Goal: Task Accomplishment & Management: Manage account settings

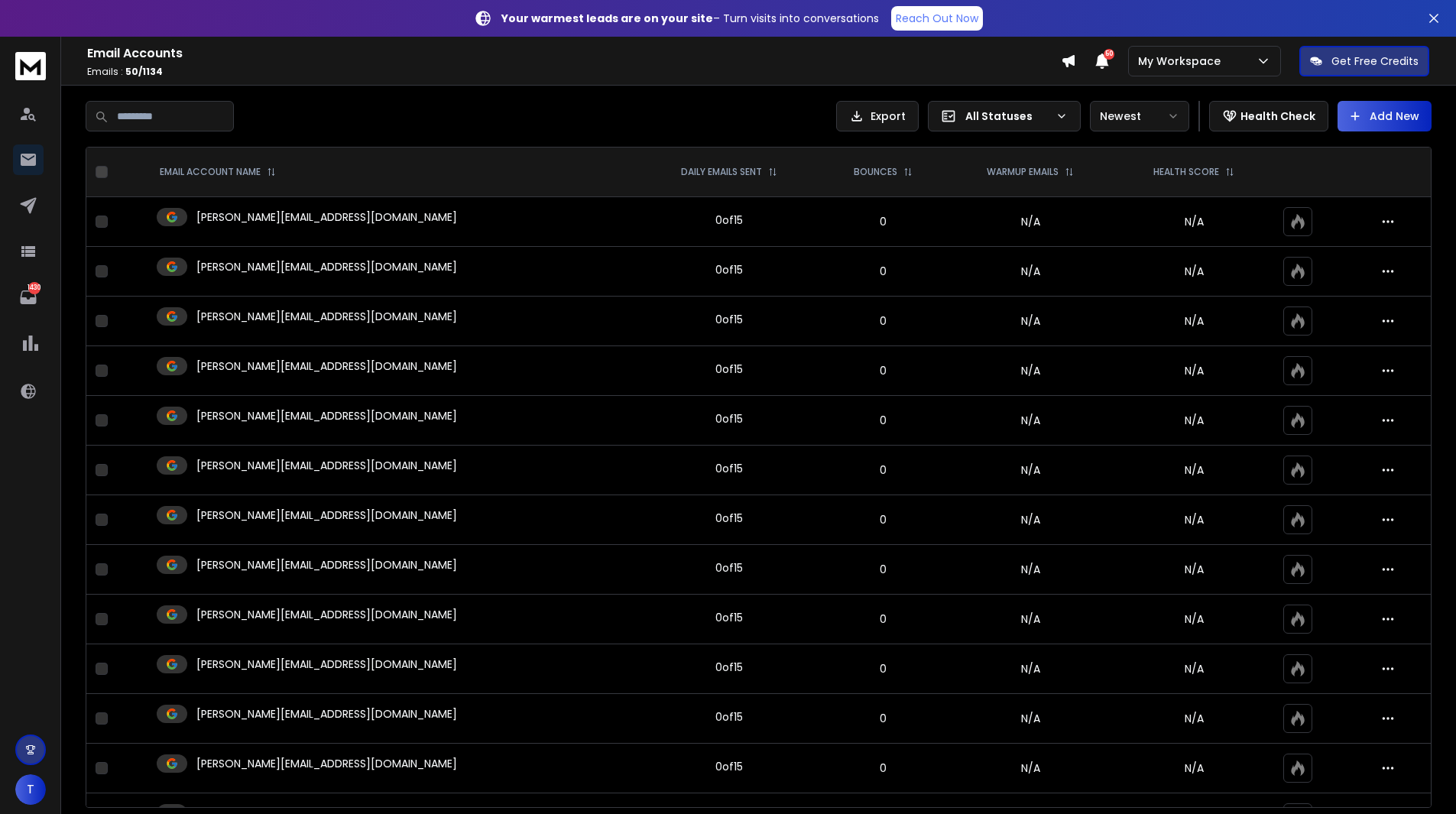
click at [1375, 114] on button "Add New" at bounding box center [1385, 116] width 94 height 30
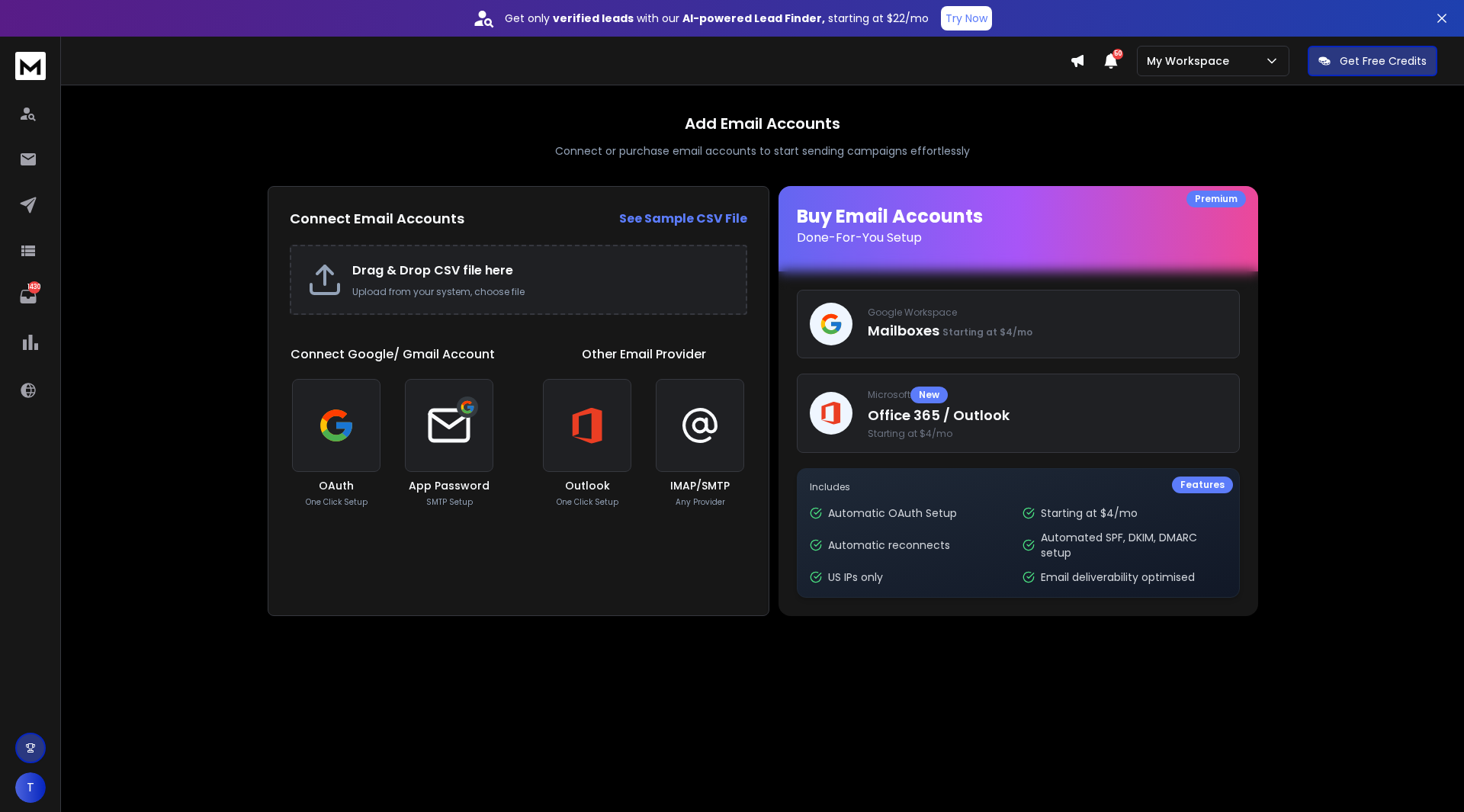
click at [356, 421] on icon at bounding box center [336, 425] width 38 height 46
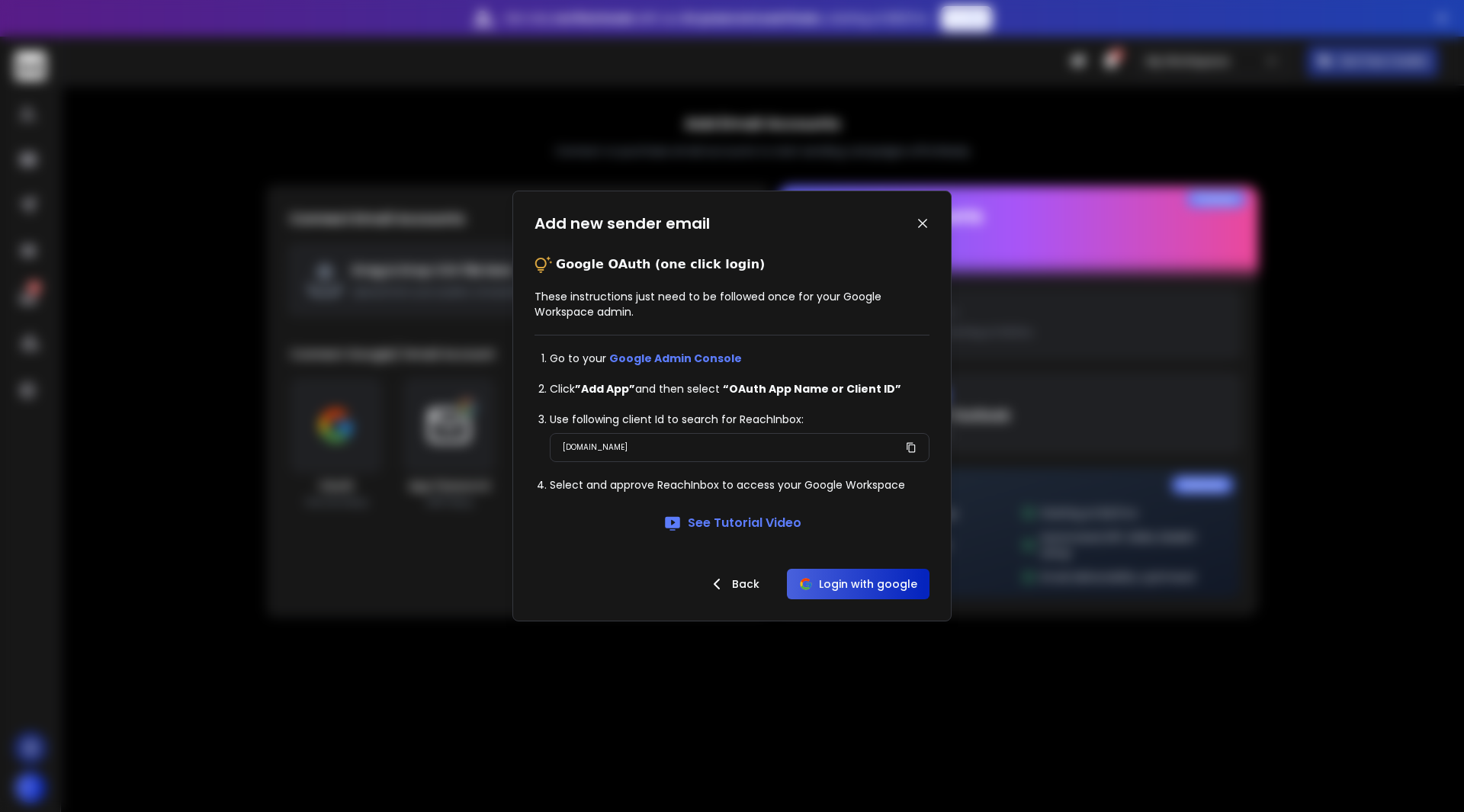
click at [867, 578] on button "Login with google" at bounding box center [858, 584] width 143 height 30
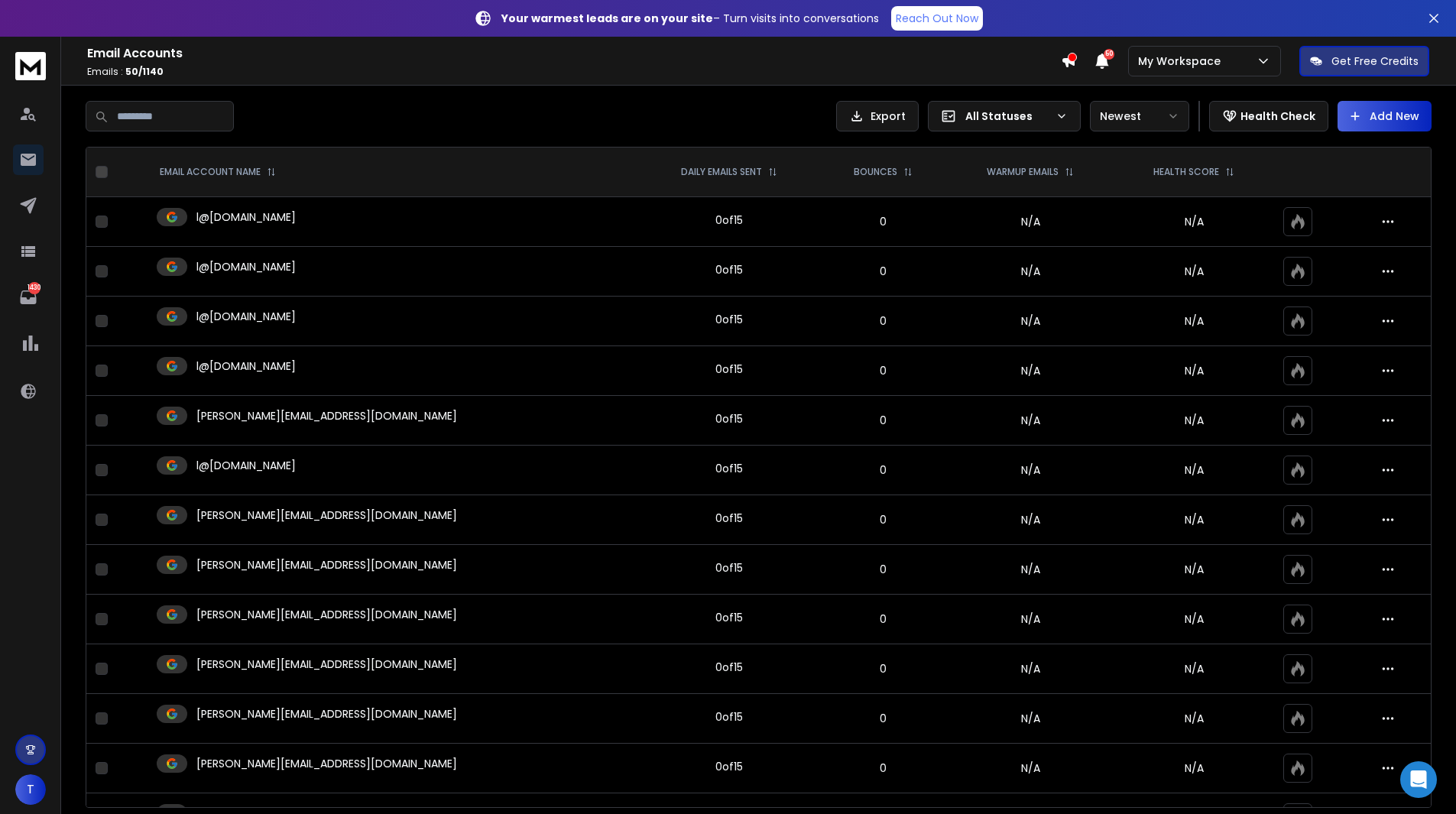
click at [1405, 119] on button "Add New" at bounding box center [1385, 116] width 94 height 30
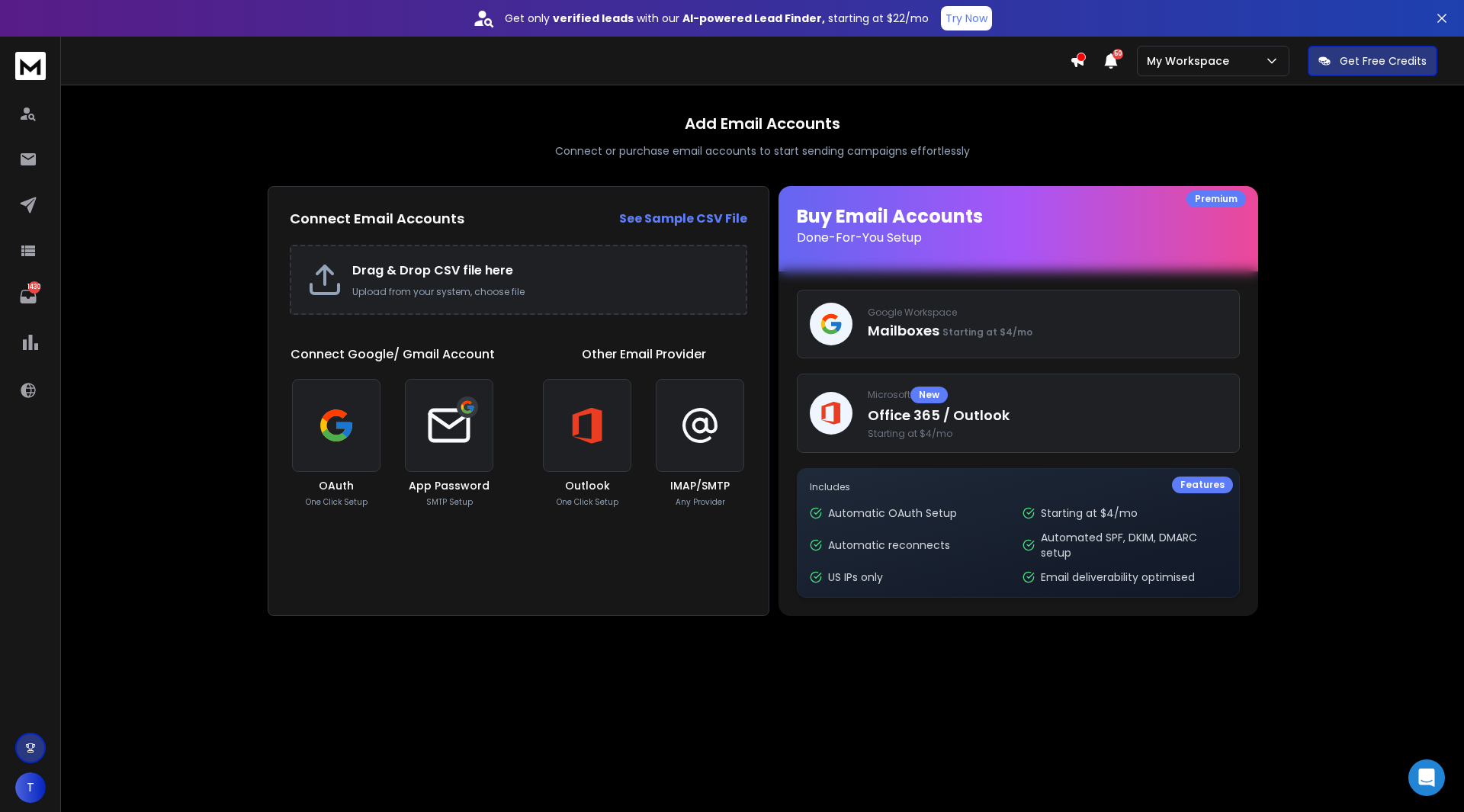
click at [319, 435] on div at bounding box center [336, 425] width 88 height 93
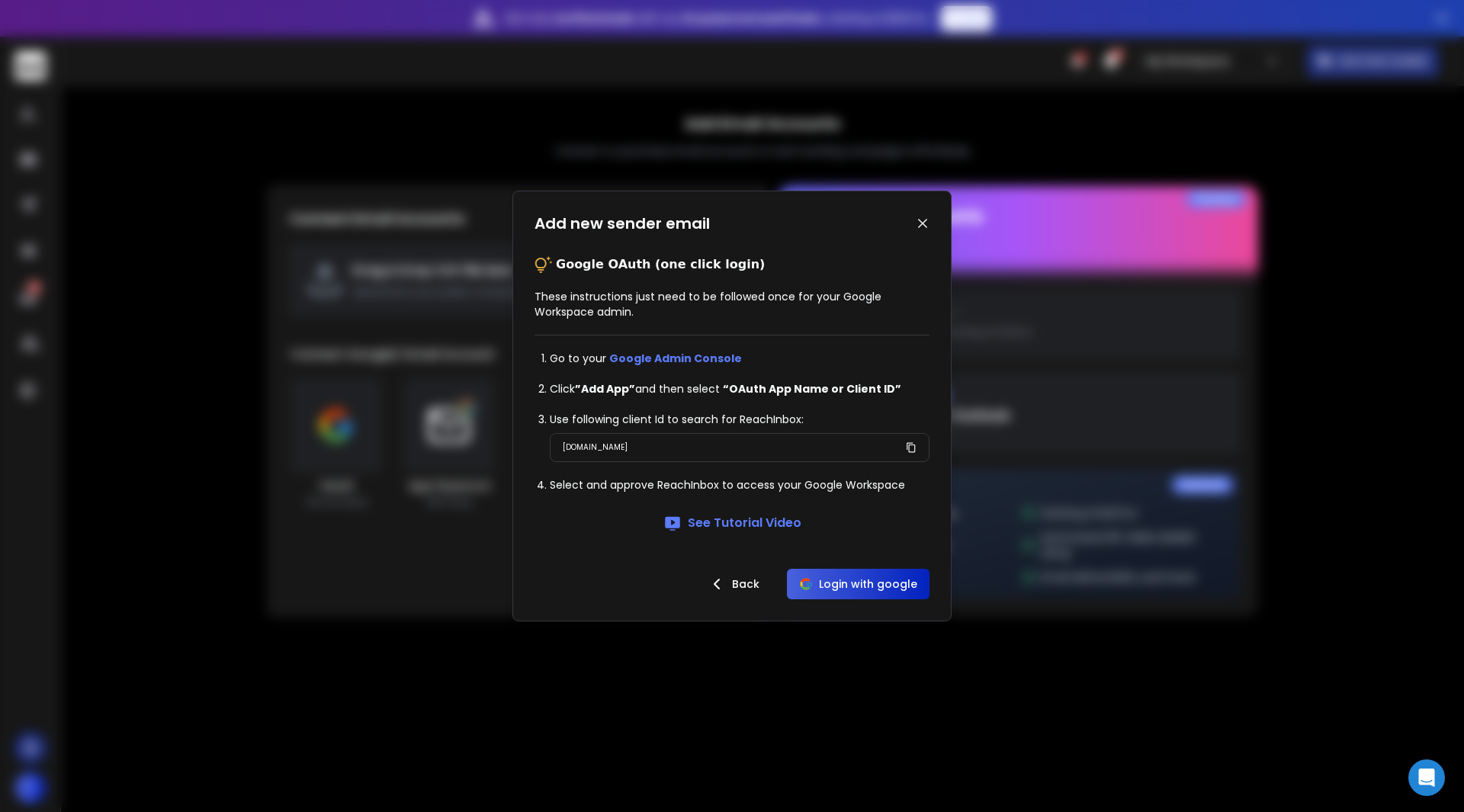
click at [847, 580] on button "Login with google" at bounding box center [858, 584] width 143 height 30
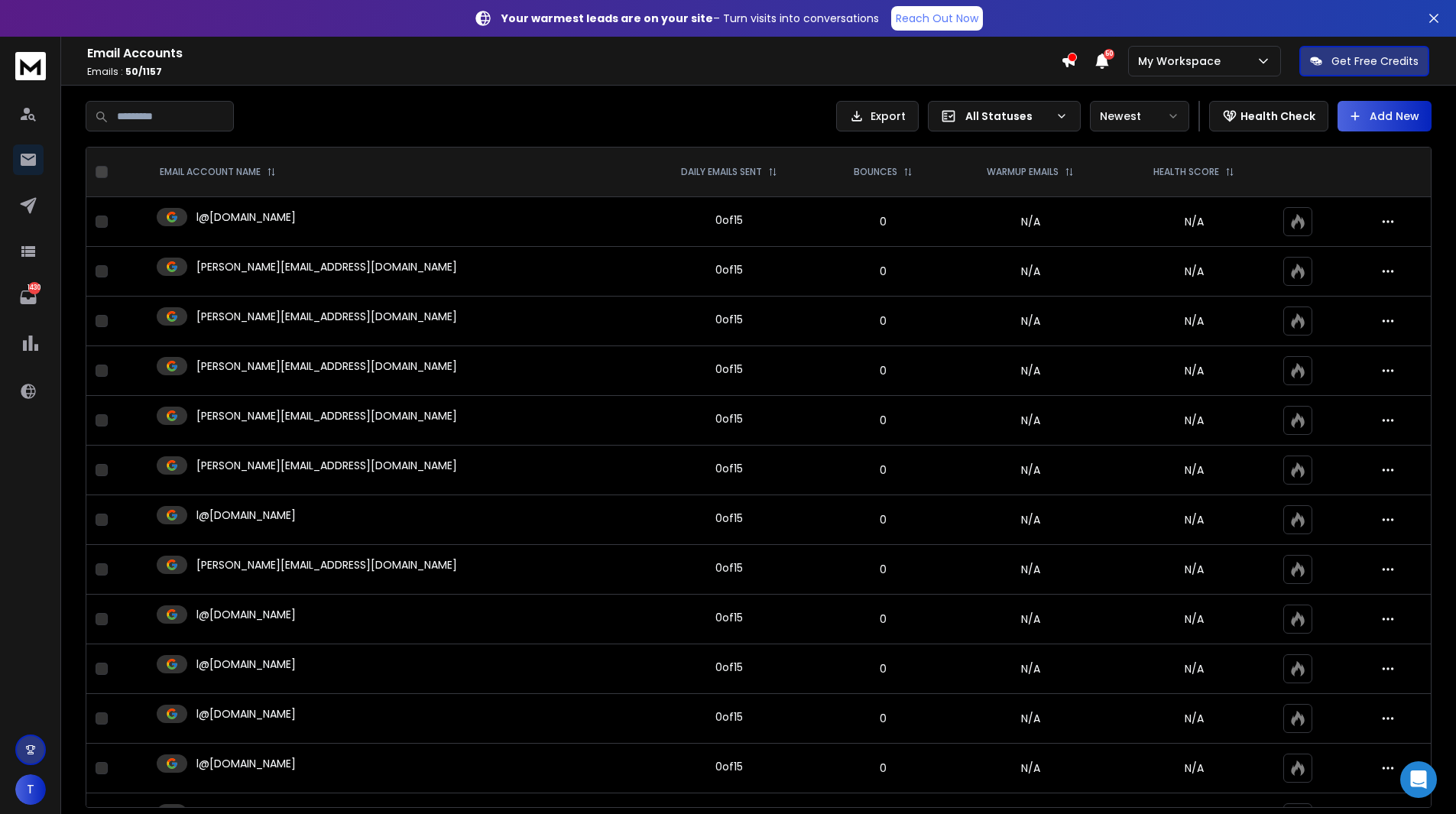
click at [1380, 120] on button "Add New" at bounding box center [1385, 116] width 94 height 30
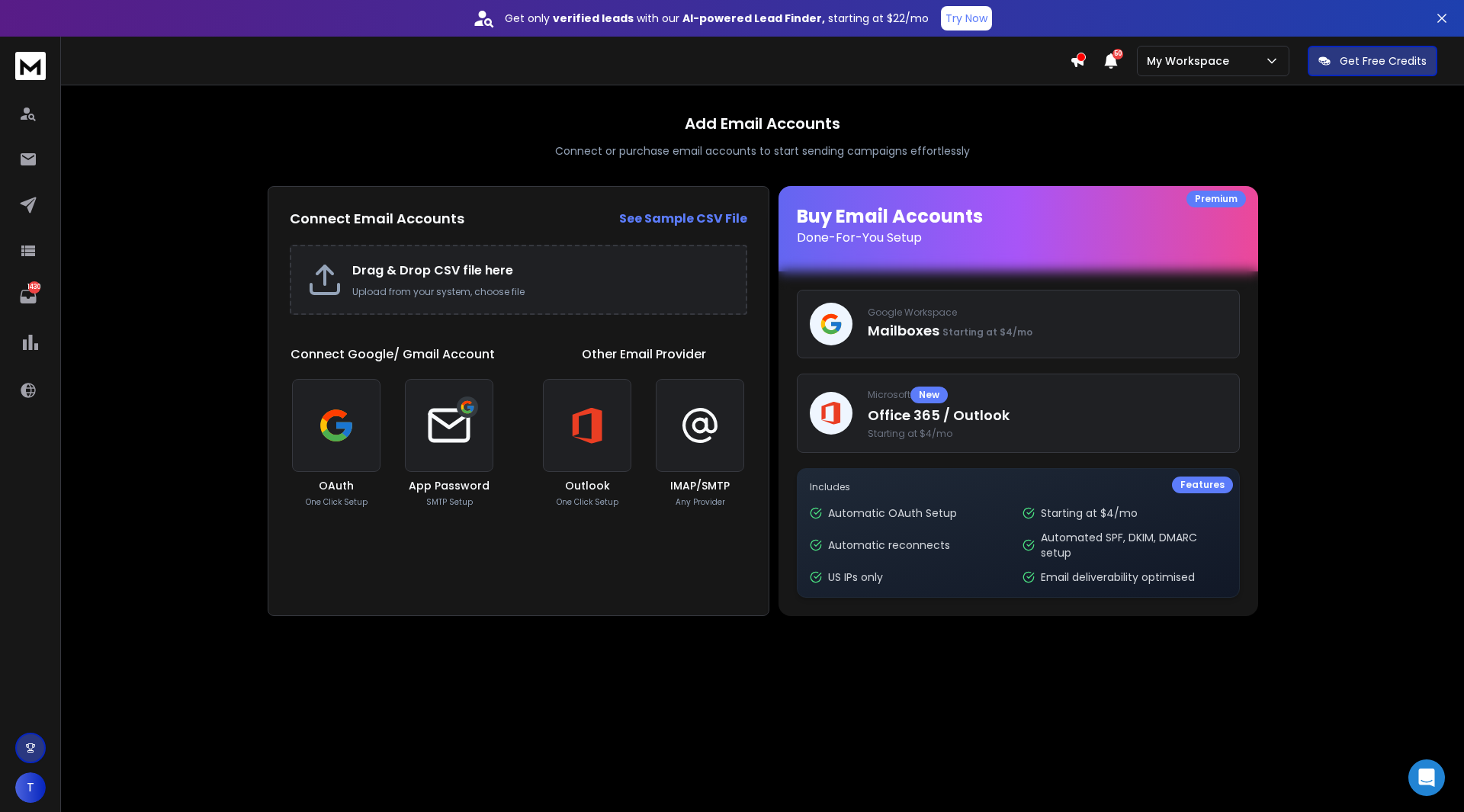
click at [333, 444] on icon at bounding box center [336, 425] width 38 height 46
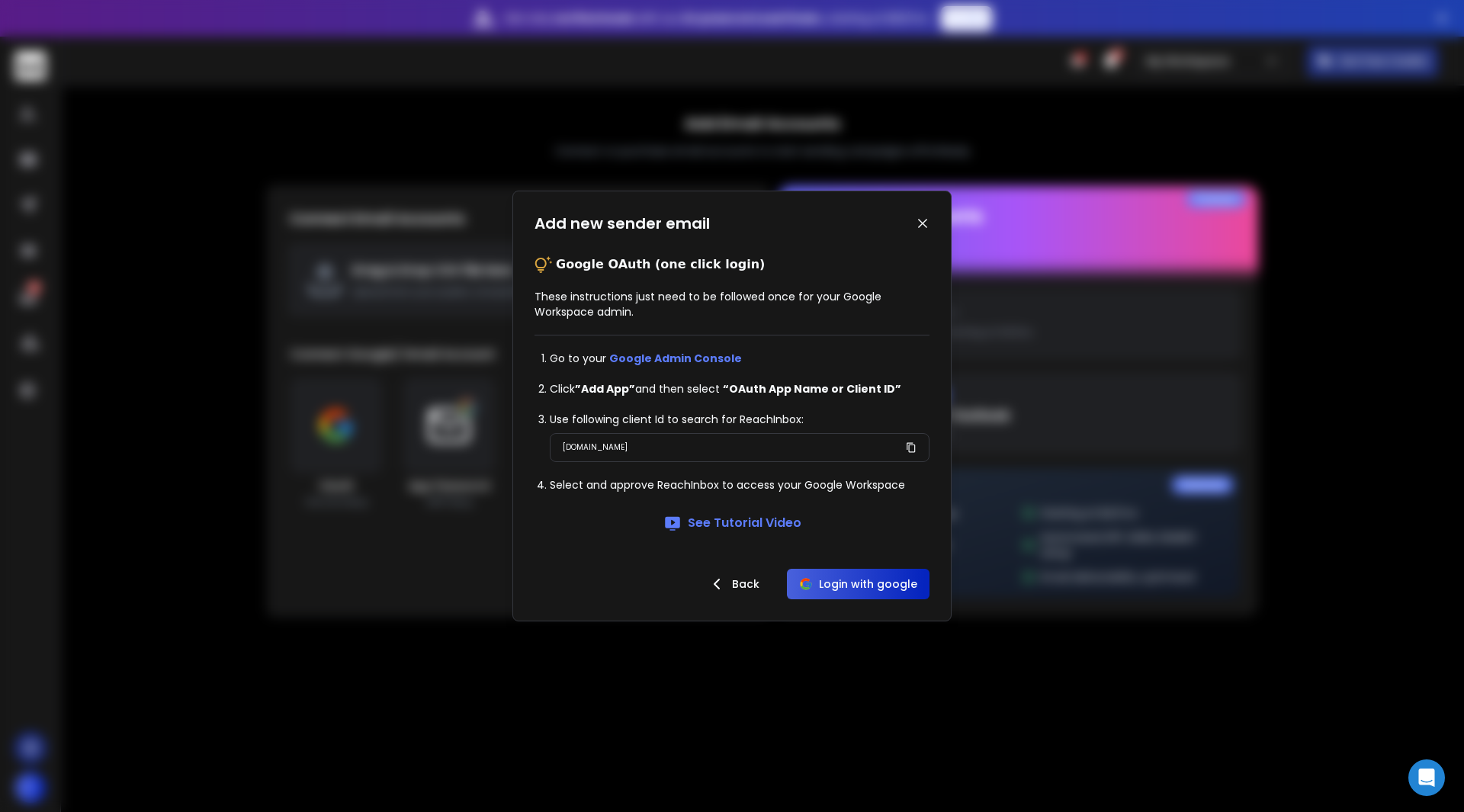
click at [873, 583] on button "Login with google" at bounding box center [858, 584] width 143 height 30
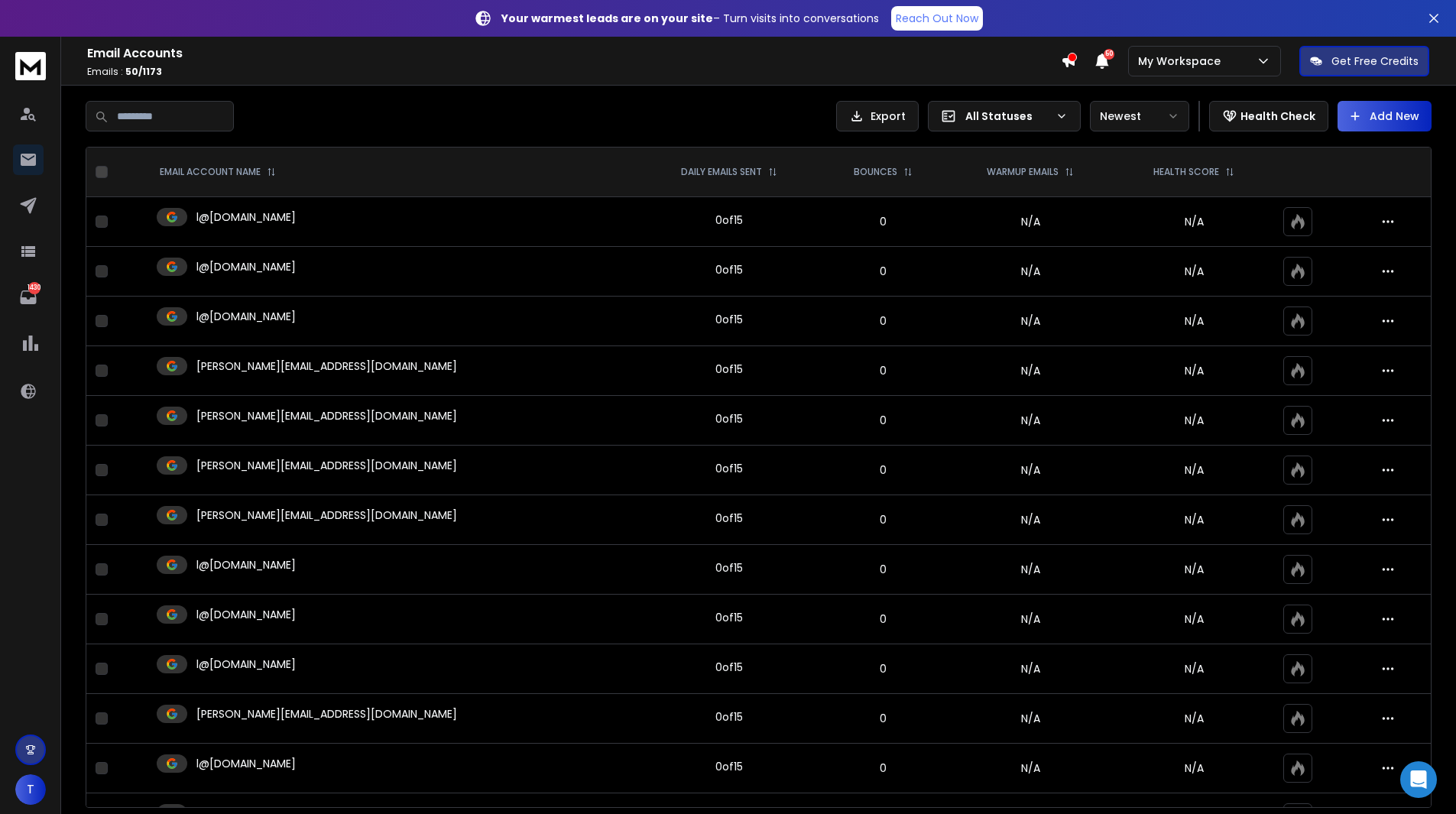
click at [1379, 112] on button "Add New" at bounding box center [1385, 116] width 94 height 30
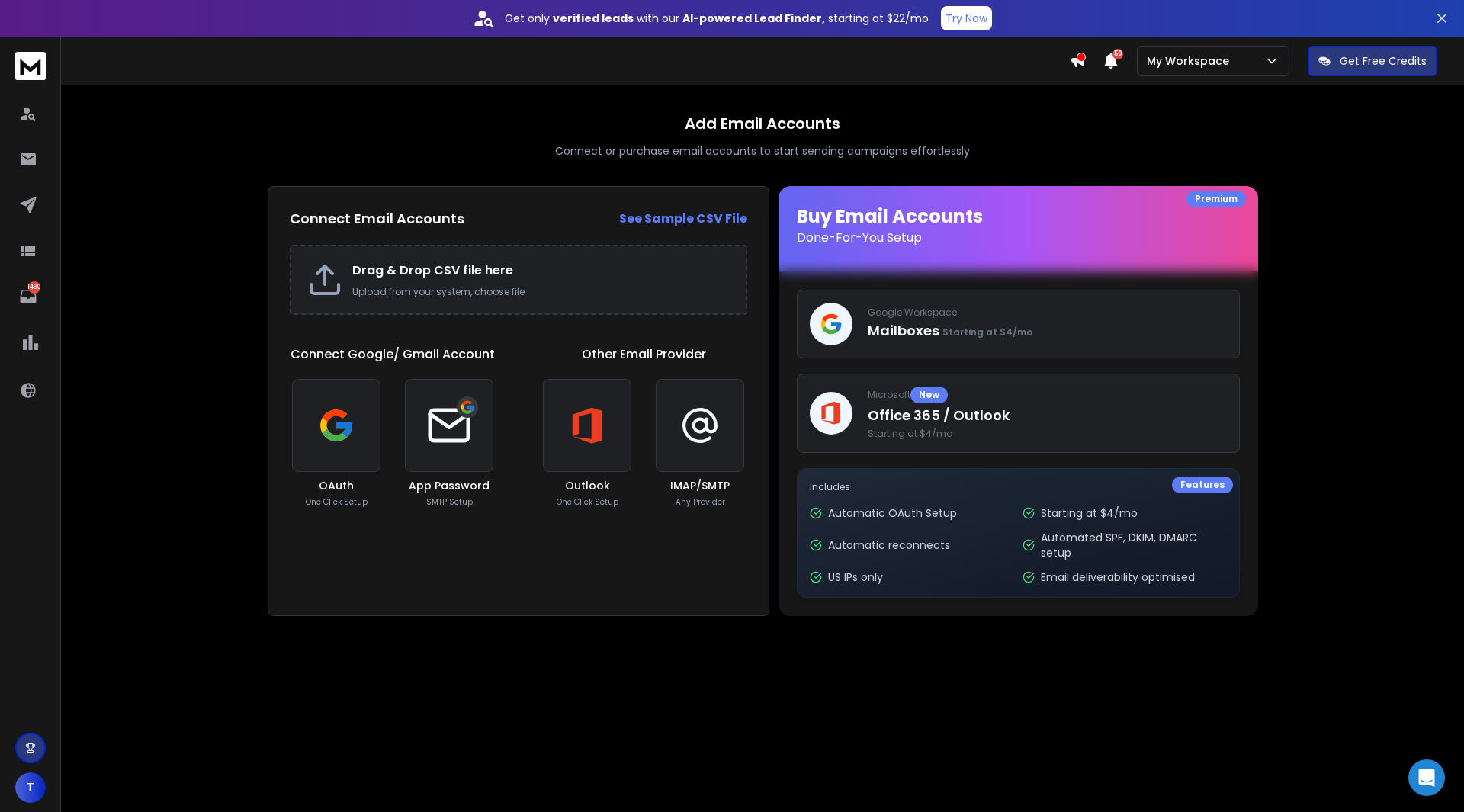
click at [315, 449] on div at bounding box center [336, 425] width 88 height 93
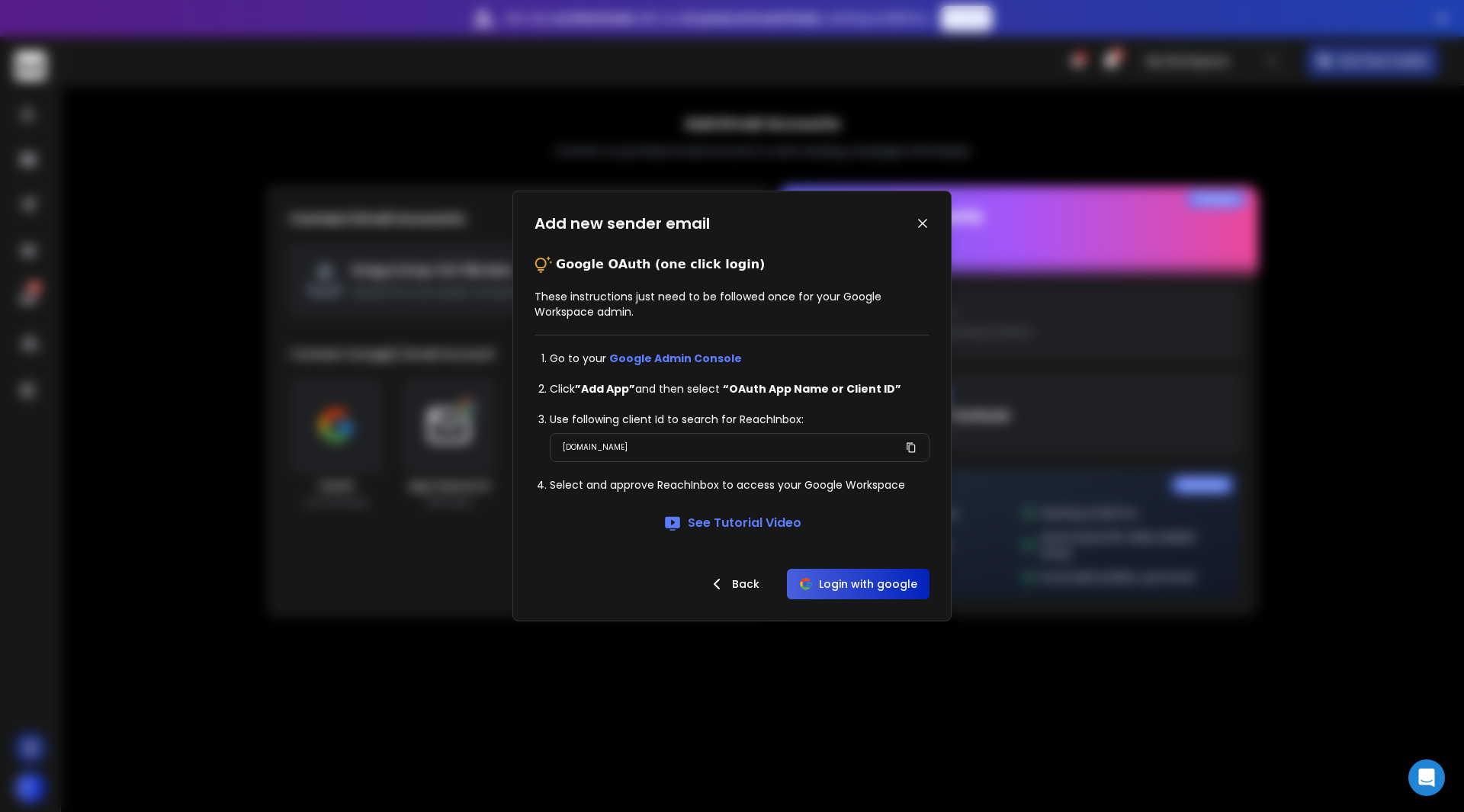
drag, startPoint x: 815, startPoint y: 581, endPoint x: 832, endPoint y: 596, distance: 22.7
click at [813, 581] on icon at bounding box center [805, 584] width 13 height 13
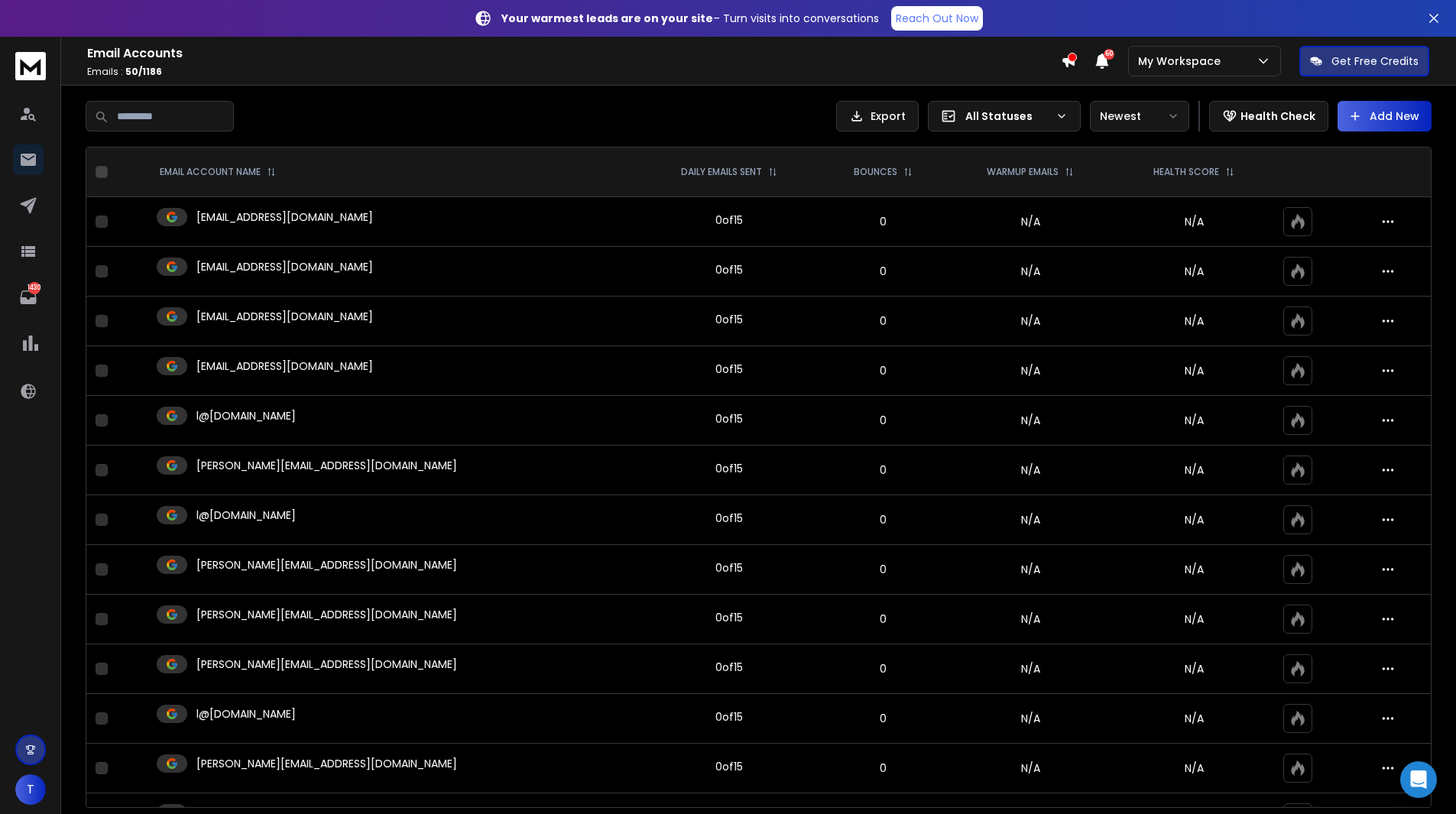
click at [1388, 105] on button "Add New" at bounding box center [1385, 116] width 94 height 30
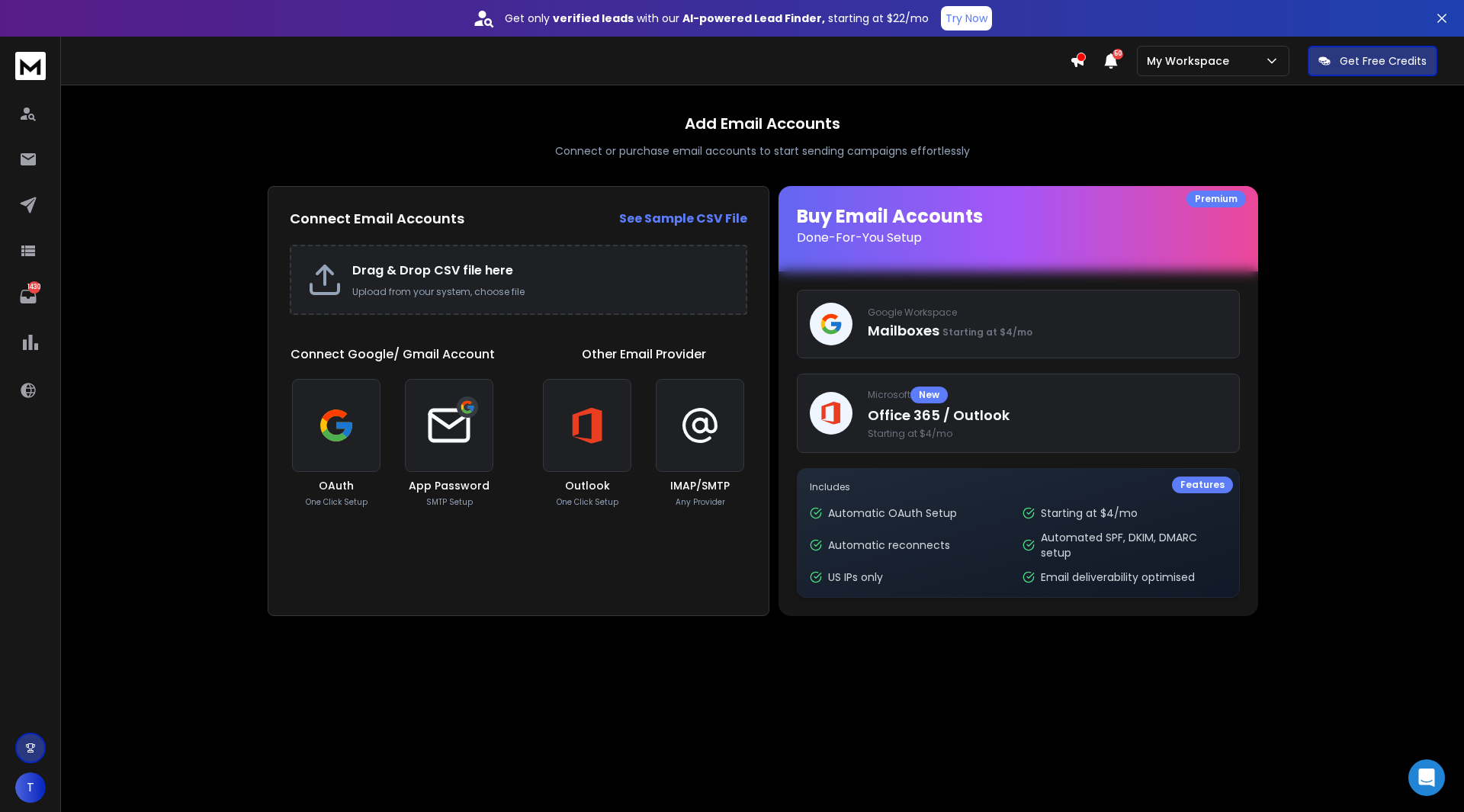
click at [320, 439] on icon at bounding box center [336, 425] width 38 height 46
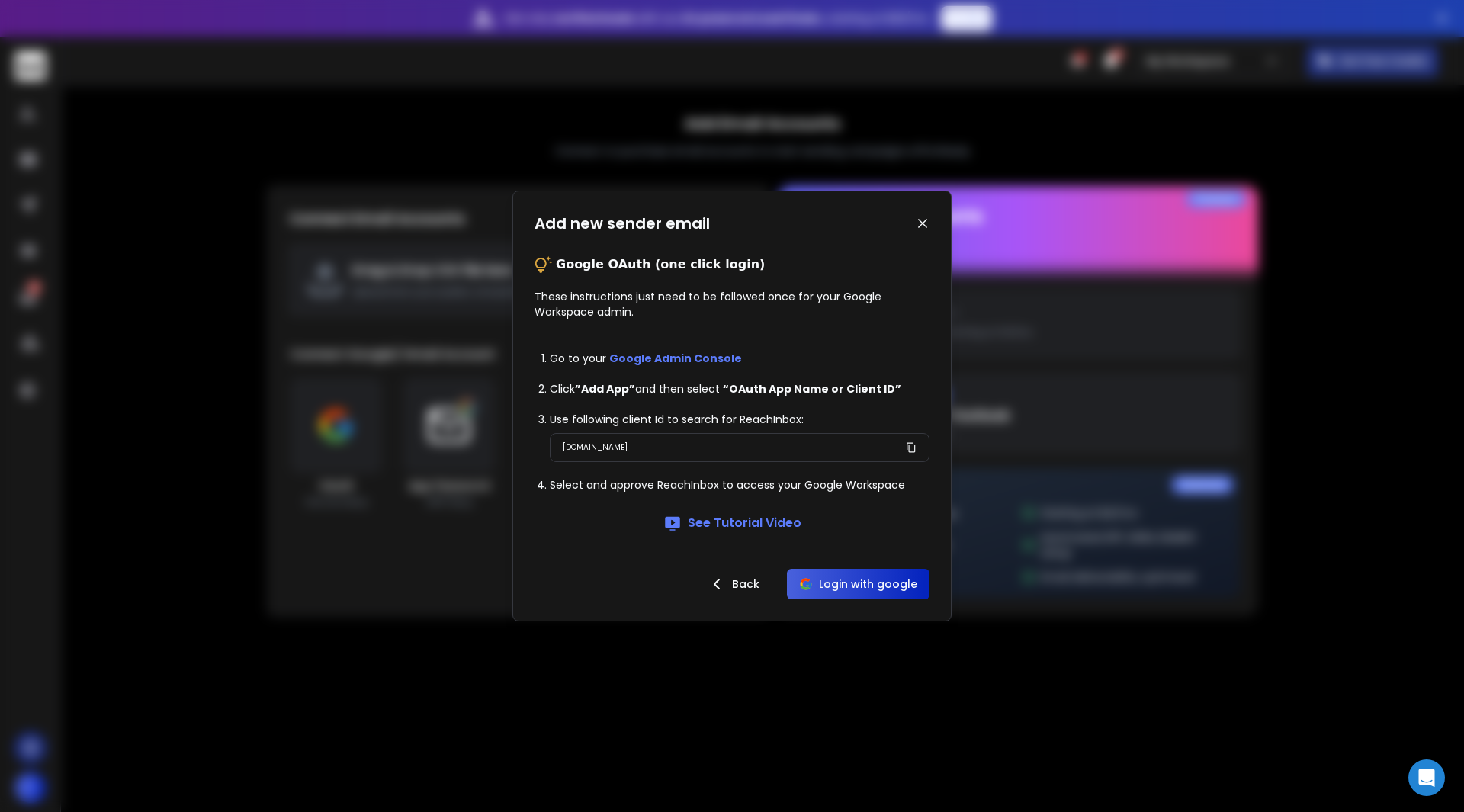
click at [895, 591] on button "Login with google" at bounding box center [858, 584] width 143 height 30
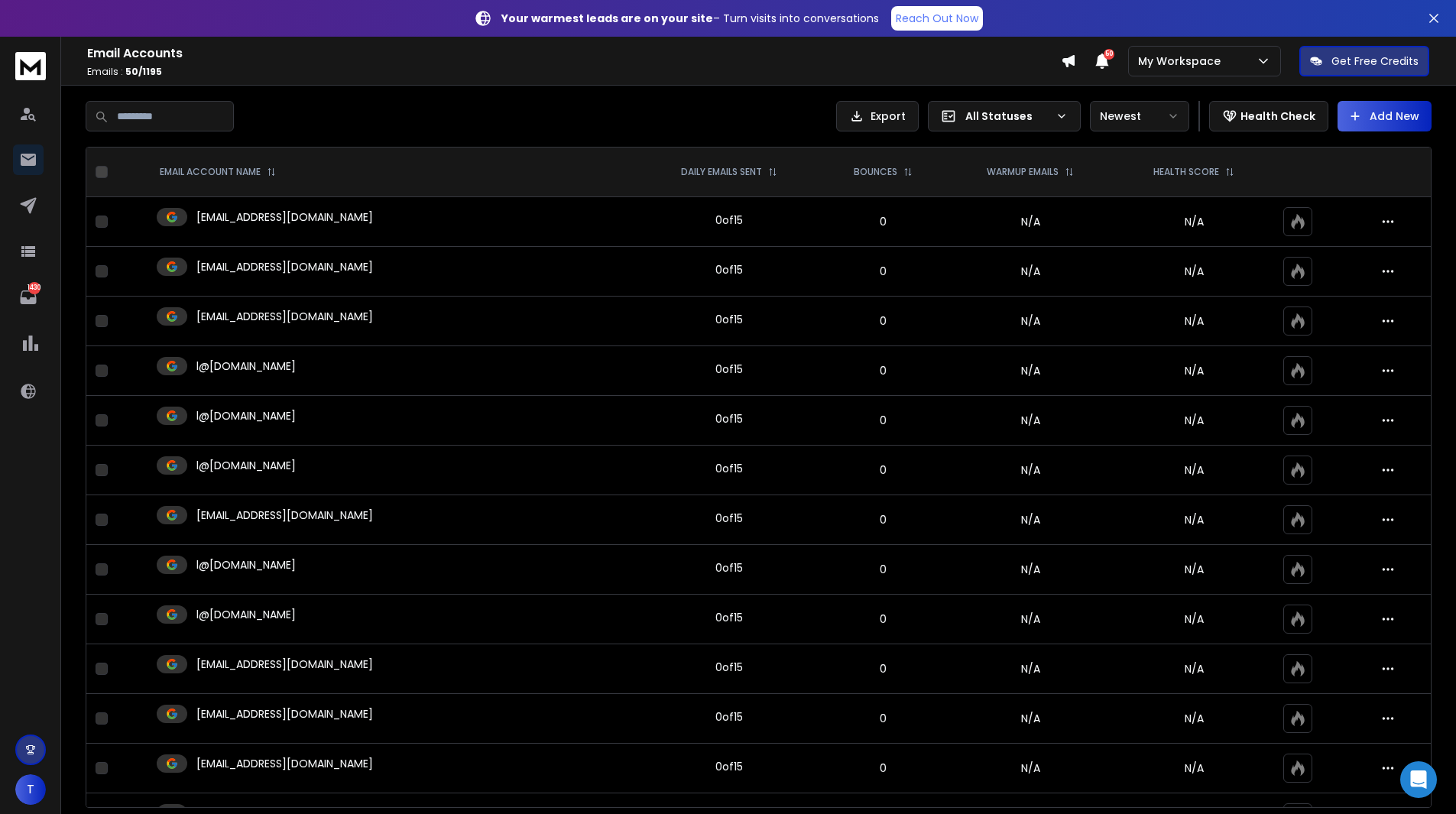
click at [1371, 114] on button "Add New" at bounding box center [1385, 116] width 94 height 30
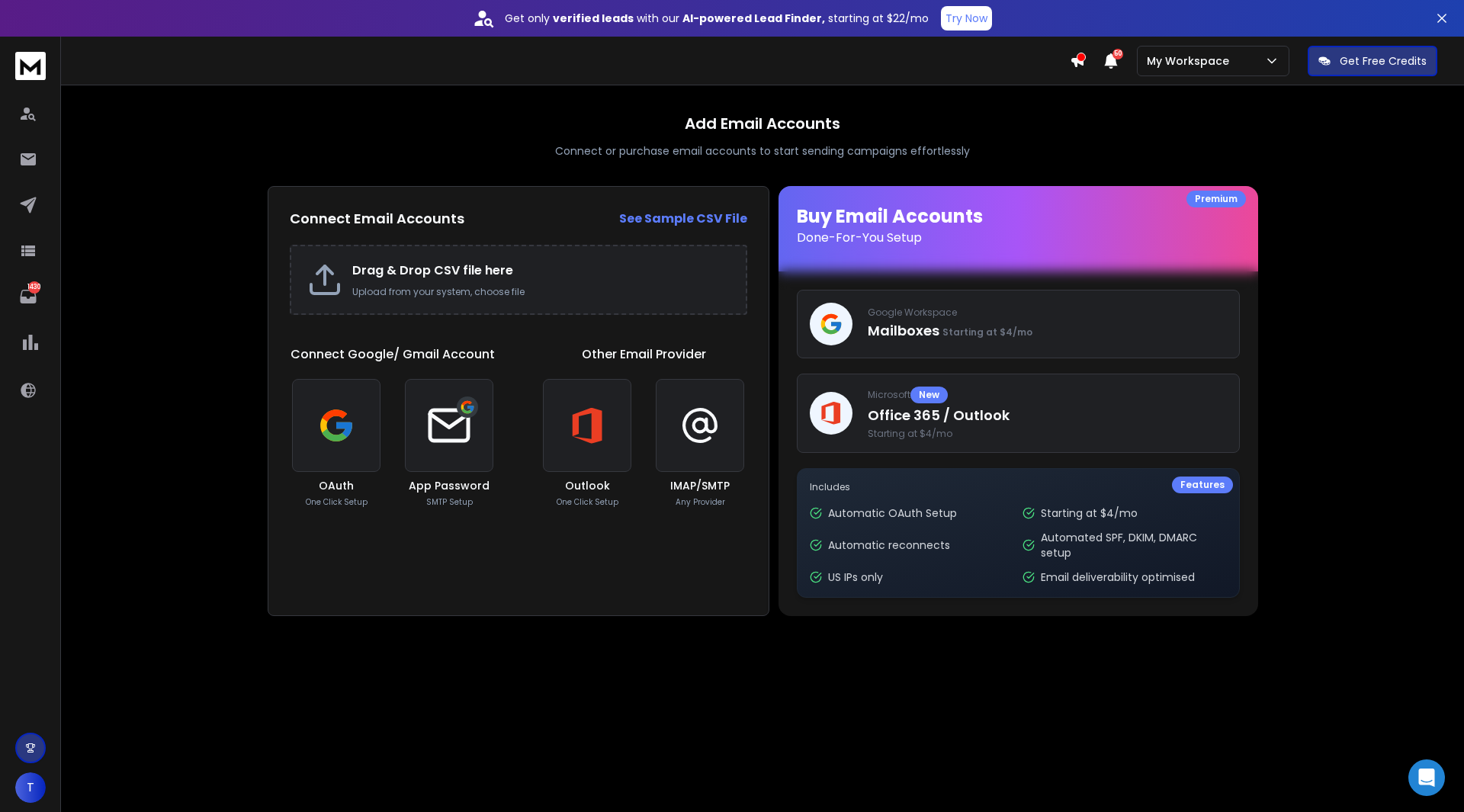
click at [320, 439] on icon at bounding box center [336, 425] width 38 height 46
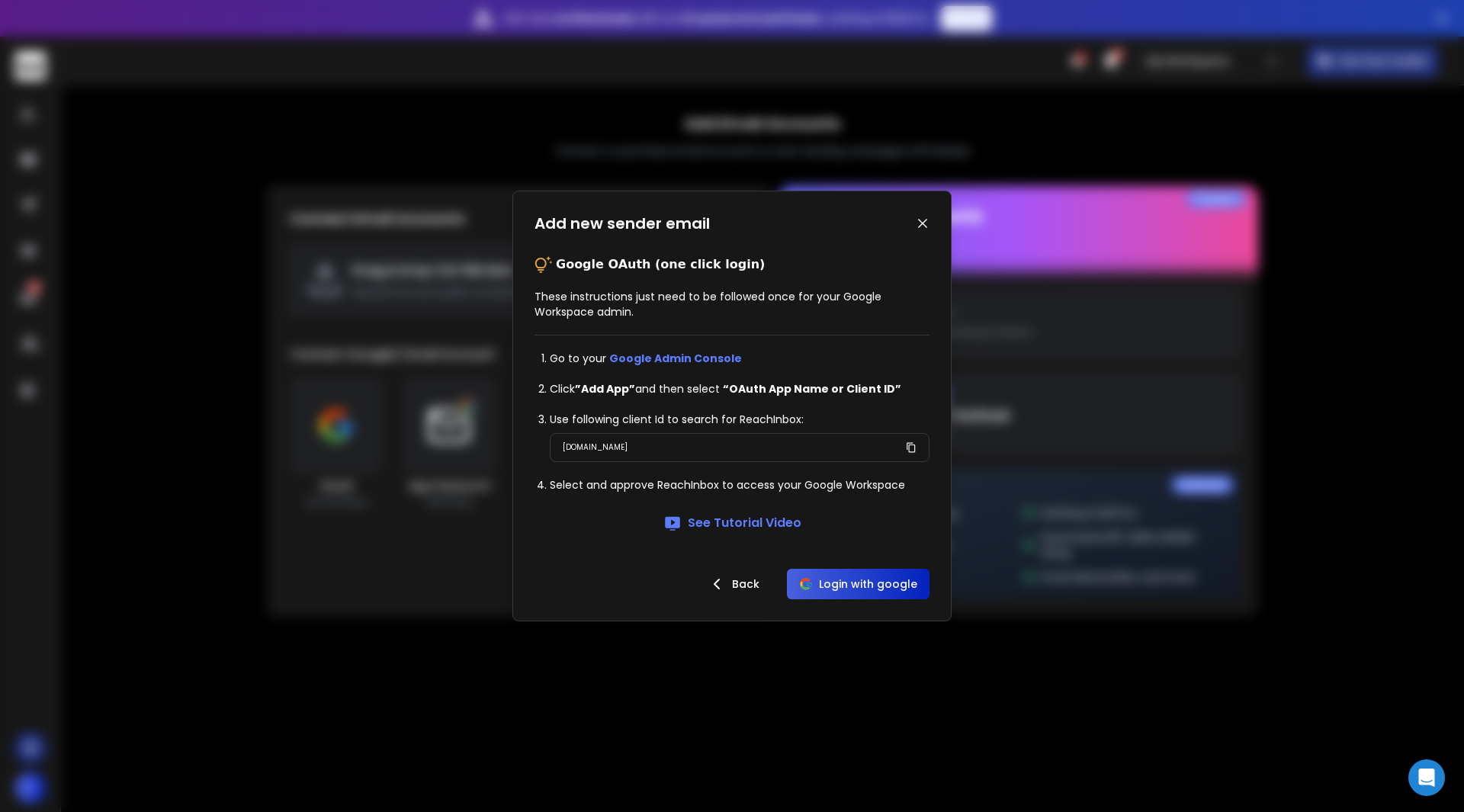
click at [859, 592] on button "Login with google" at bounding box center [858, 584] width 143 height 30
